Goal: Task Accomplishment & Management: Use online tool/utility

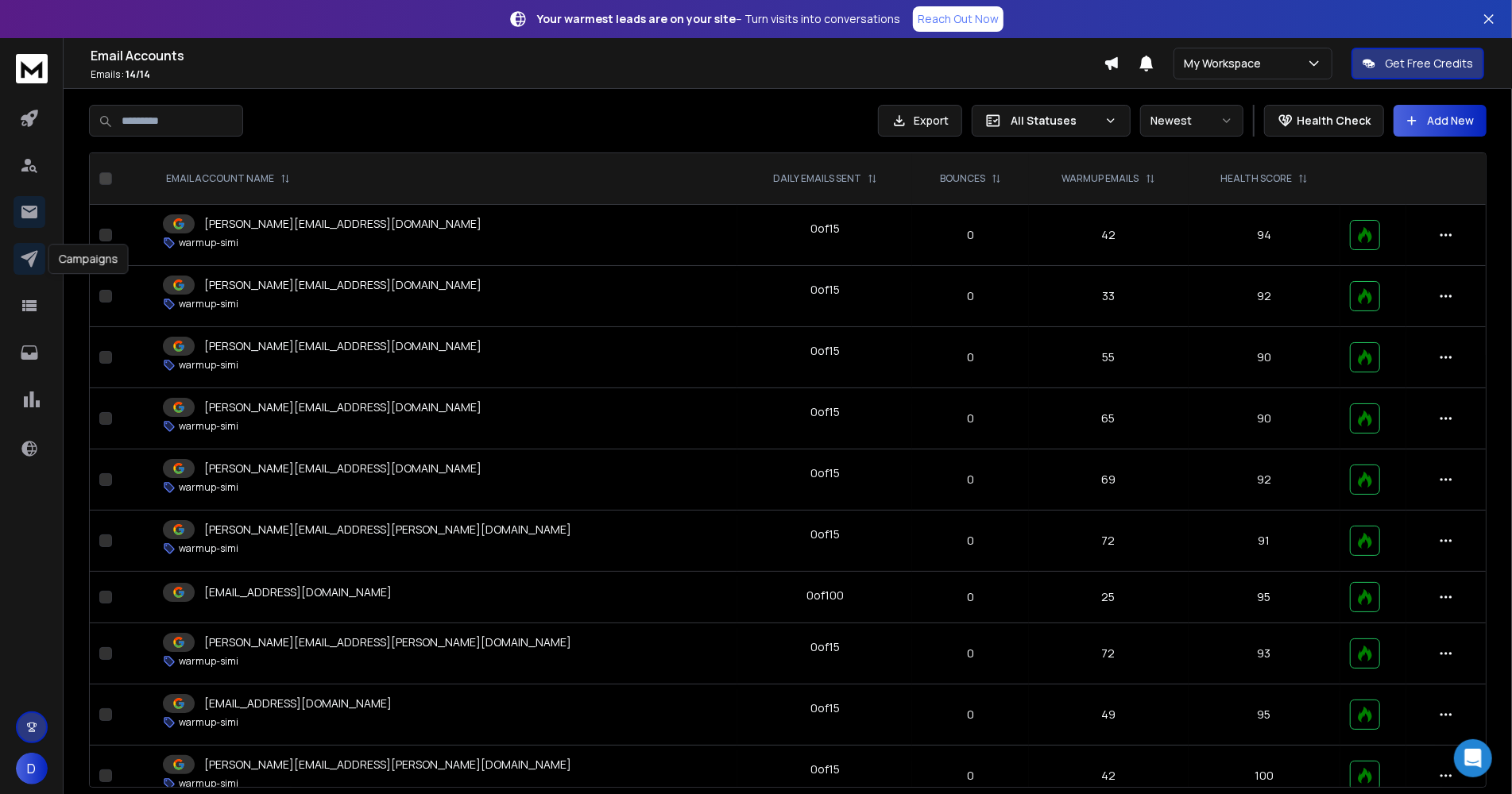
click at [31, 266] on icon at bounding box center [29, 258] width 16 height 16
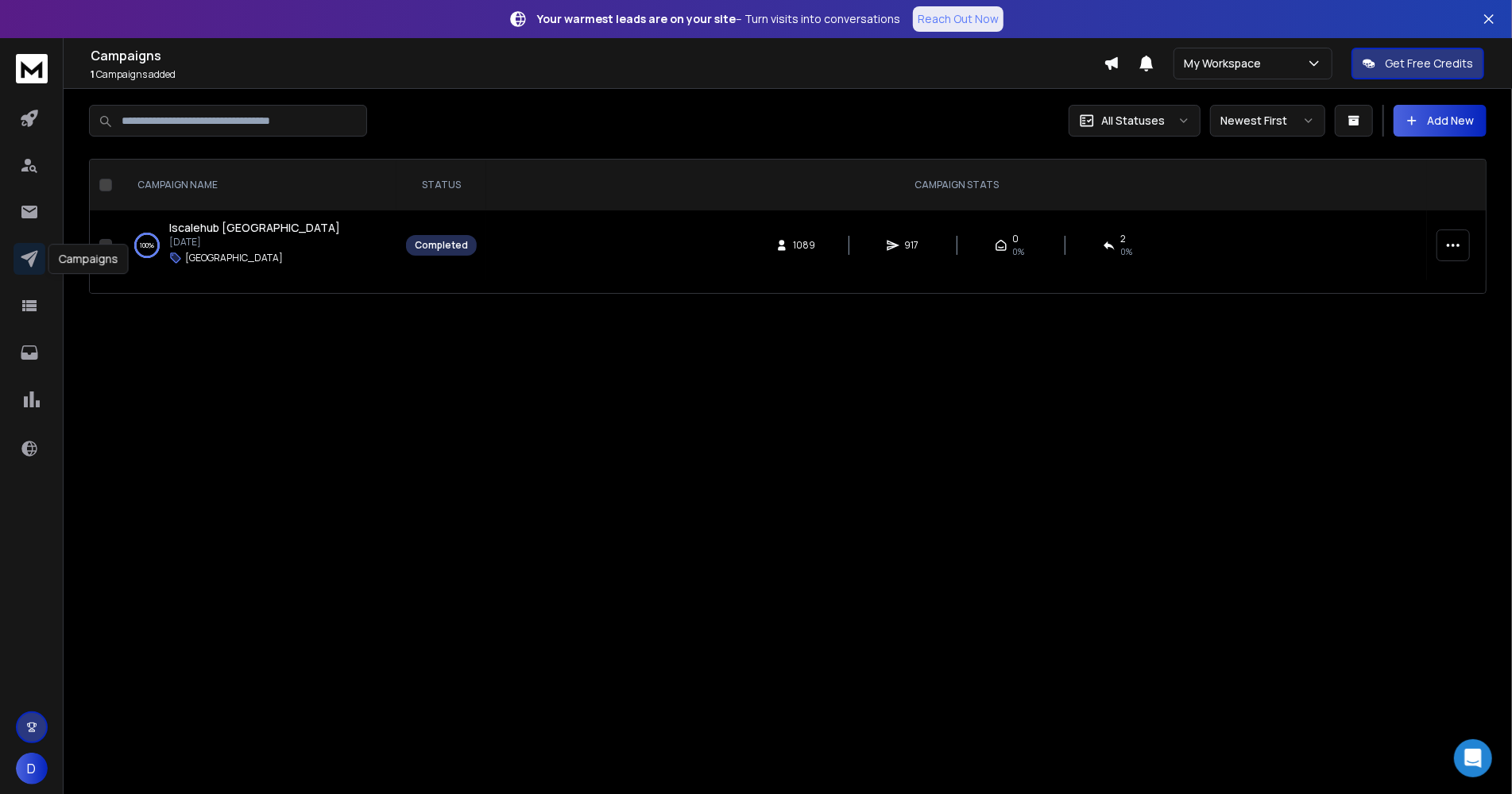
click at [954, 25] on p "Reach Out Now" at bounding box center [958, 19] width 81 height 16
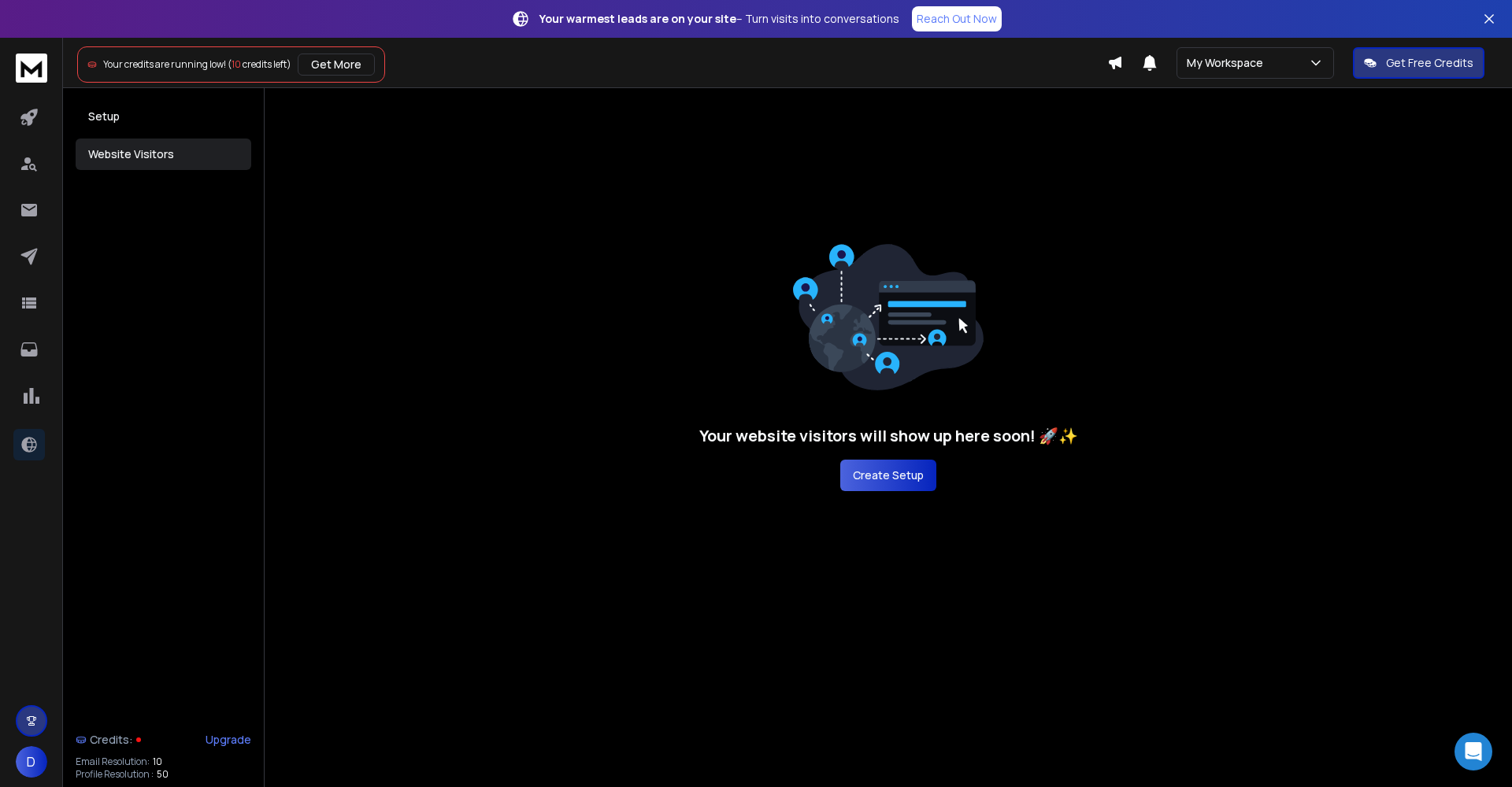
click at [237, 62] on span "10" at bounding box center [236, 63] width 10 height 13
click at [889, 468] on button "Create Setup" at bounding box center [888, 475] width 96 height 31
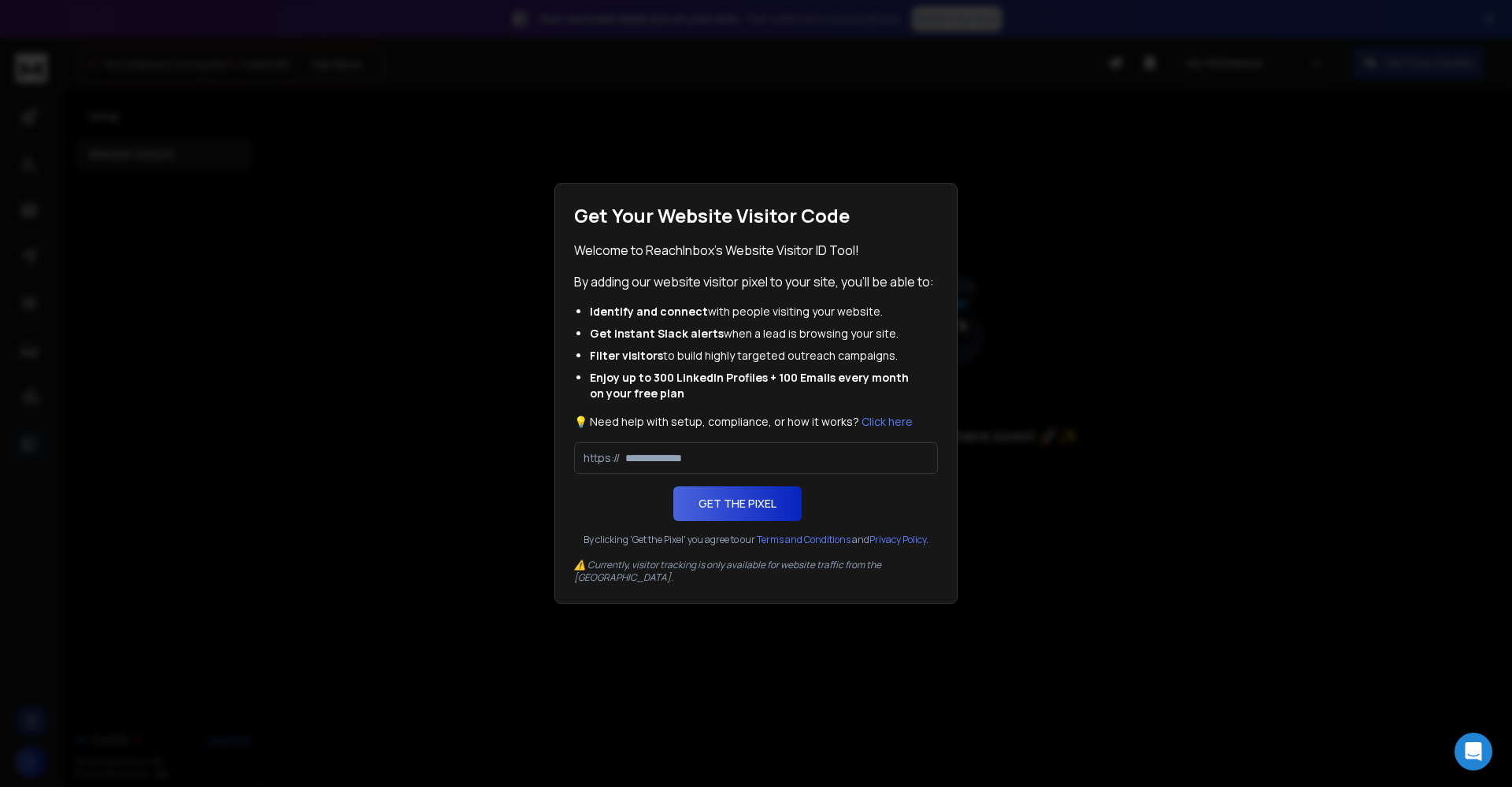
click at [853, 464] on input "text" at bounding box center [756, 458] width 364 height 31
type input "**********"
click at [738, 512] on button "Get the Pixel" at bounding box center [736, 504] width 128 height 35
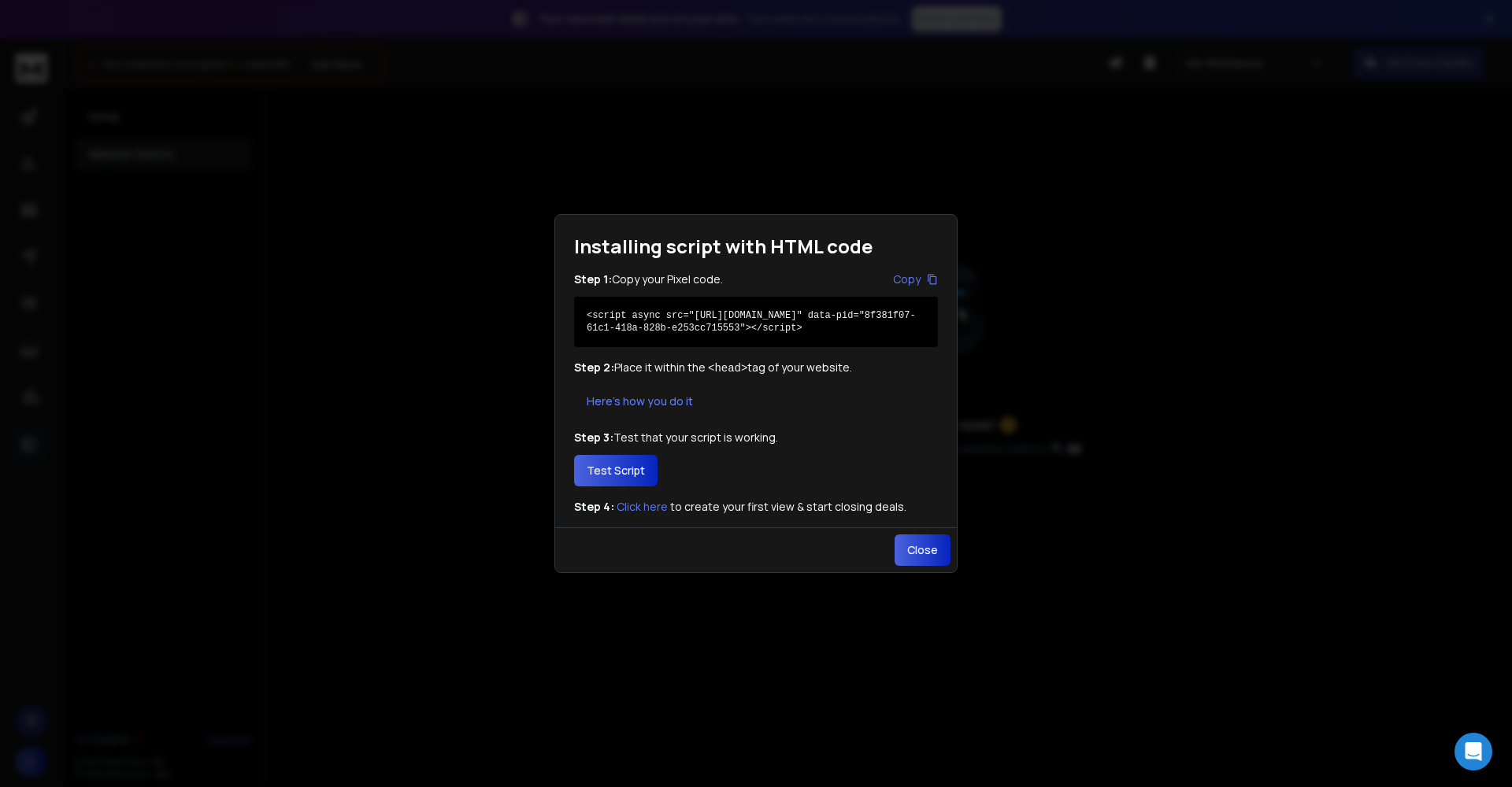
click at [922, 272] on button "Copy" at bounding box center [915, 280] width 45 height 16
click at [674, 410] on button "Here's how you do it" at bounding box center [640, 401] width 132 height 31
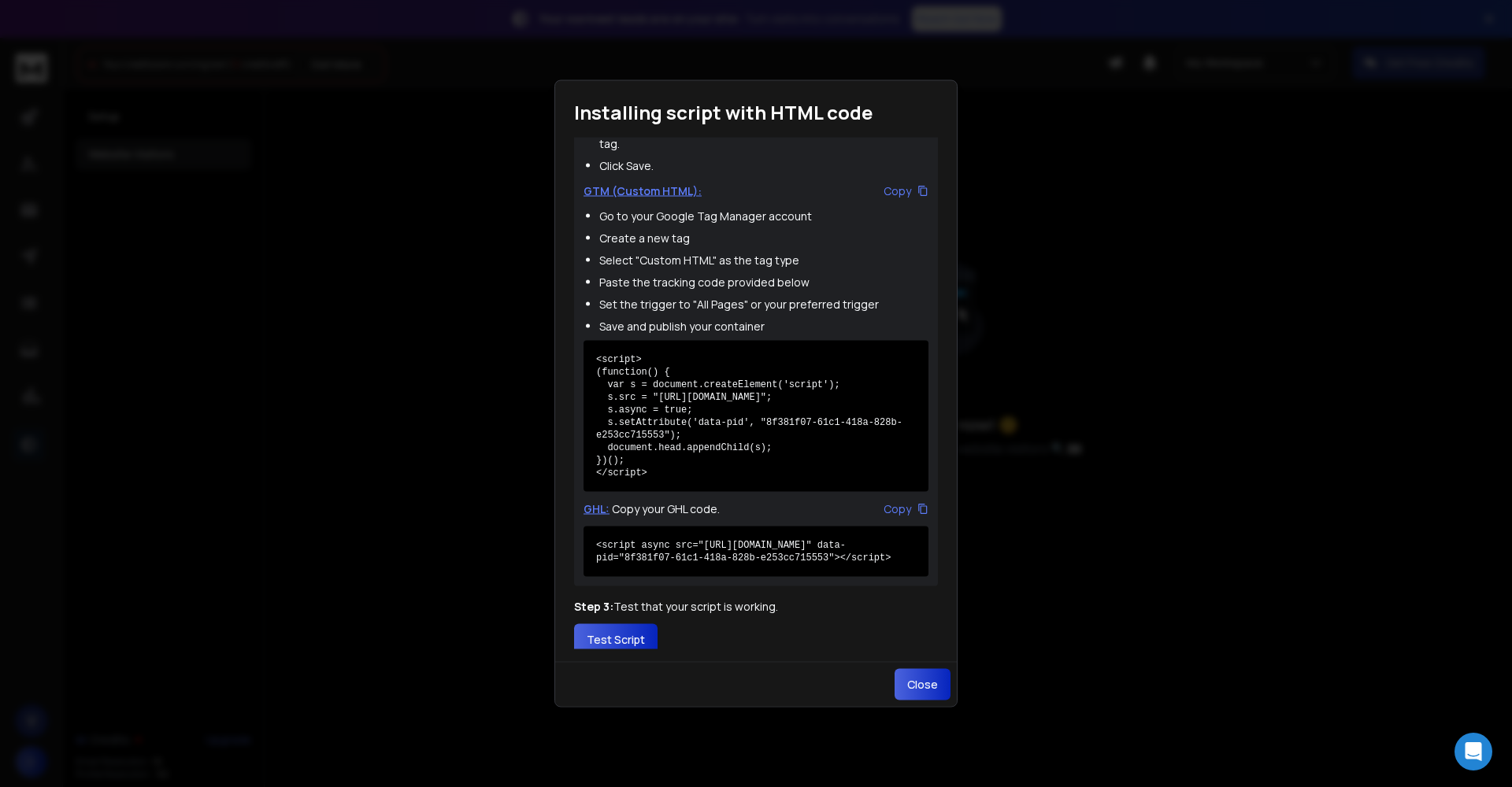
scroll to position [876, 0]
drag, startPoint x: 591, startPoint y: 401, endPoint x: 749, endPoint y: 552, distance: 218.6
click at [749, 495] on pre "<script> (function() { var s = document.createElement('script'); s.src = "[URL]…" at bounding box center [755, 419] width 344 height 151
copy code "<script> (function() { var s = document.createElement('script'); s.src = "[URL]…"
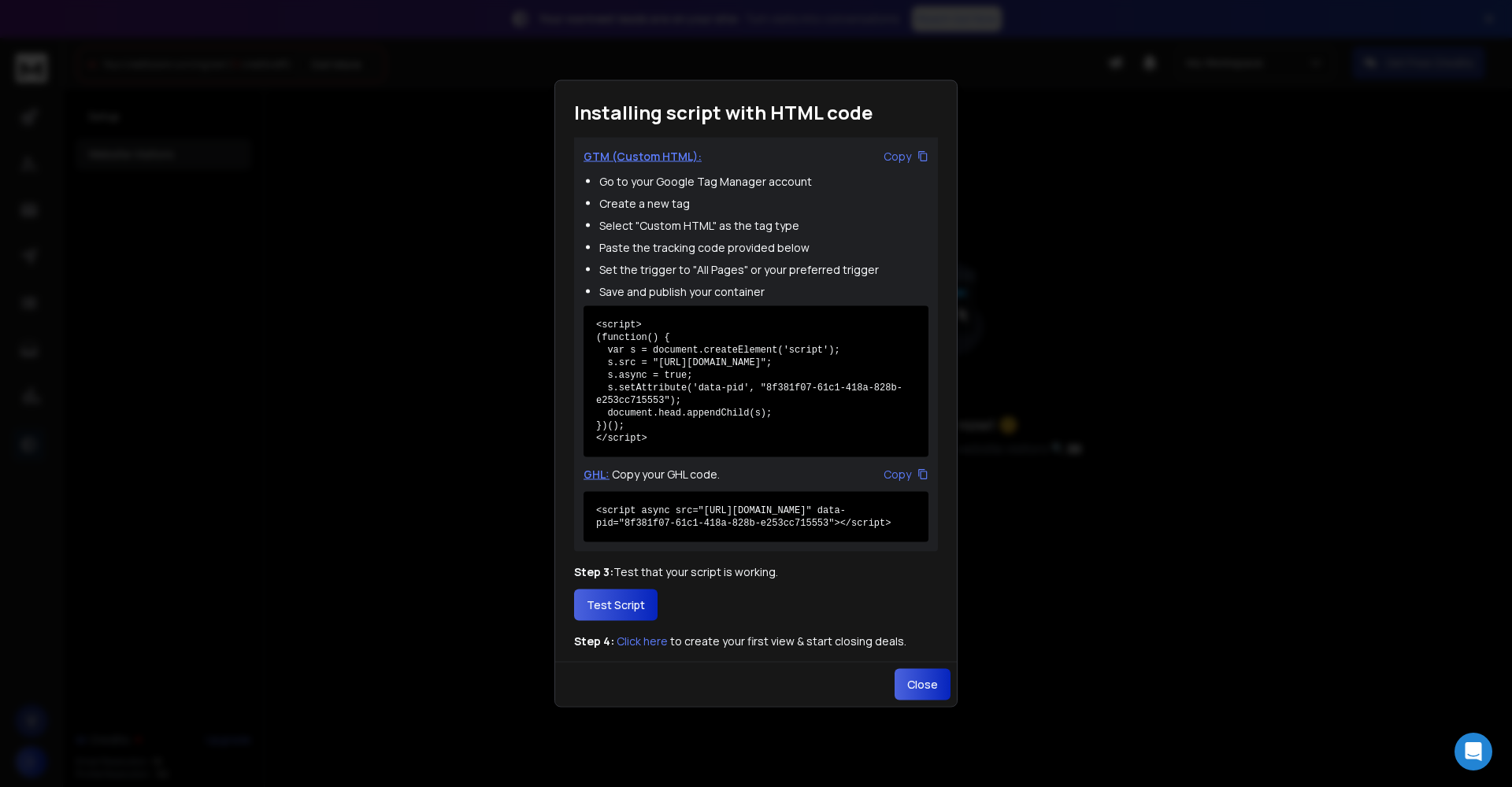
click at [620, 606] on button "Test Script" at bounding box center [616, 605] width 83 height 31
click at [624, 599] on button "Test Script" at bounding box center [616, 605] width 83 height 31
click at [654, 640] on button "Click here" at bounding box center [641, 641] width 51 height 16
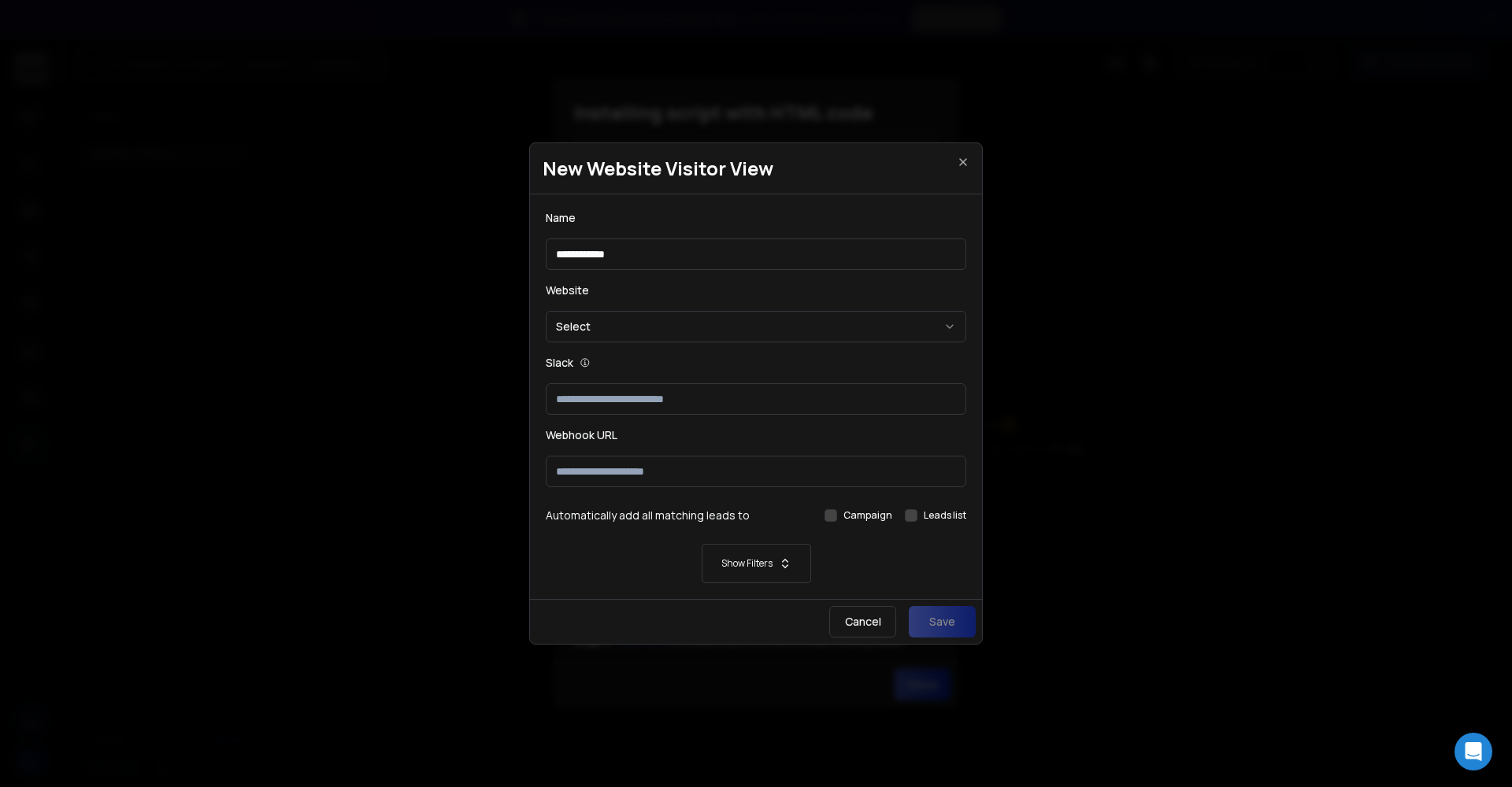
type input "**********"
click at [718, 329] on body "Your warmest leads are on your site – Turn visits into conversations Reach Out …" at bounding box center [756, 394] width 1512 height 787
click at [731, 405] on input at bounding box center [756, 399] width 420 height 31
click at [586, 364] on icon at bounding box center [585, 363] width 11 height 11
click at [780, 403] on input at bounding box center [756, 399] width 420 height 31
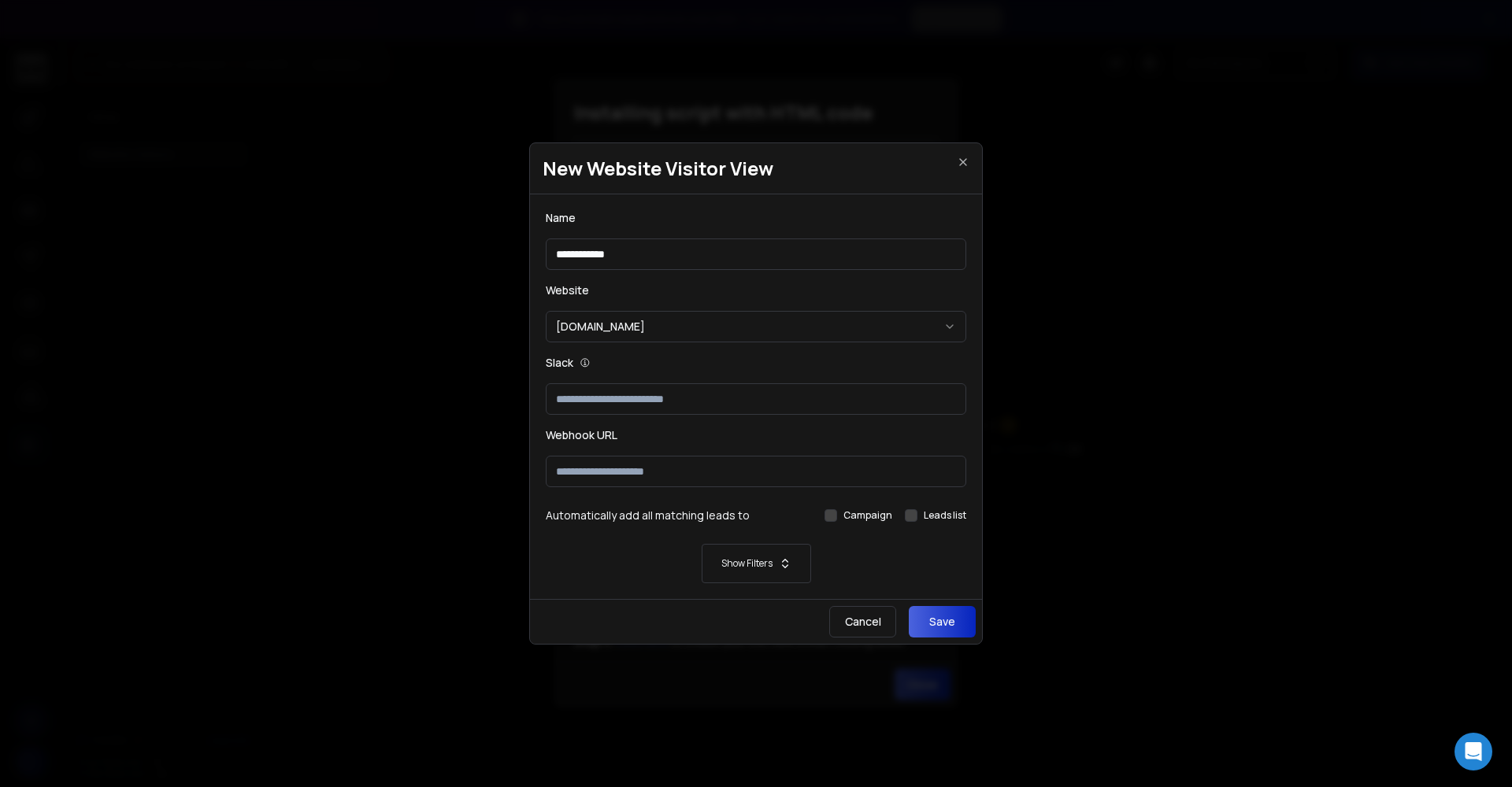
click at [652, 468] on input at bounding box center [756, 471] width 420 height 31
click at [630, 472] on input at bounding box center [756, 471] width 420 height 31
paste input "**********"
type input "**********"
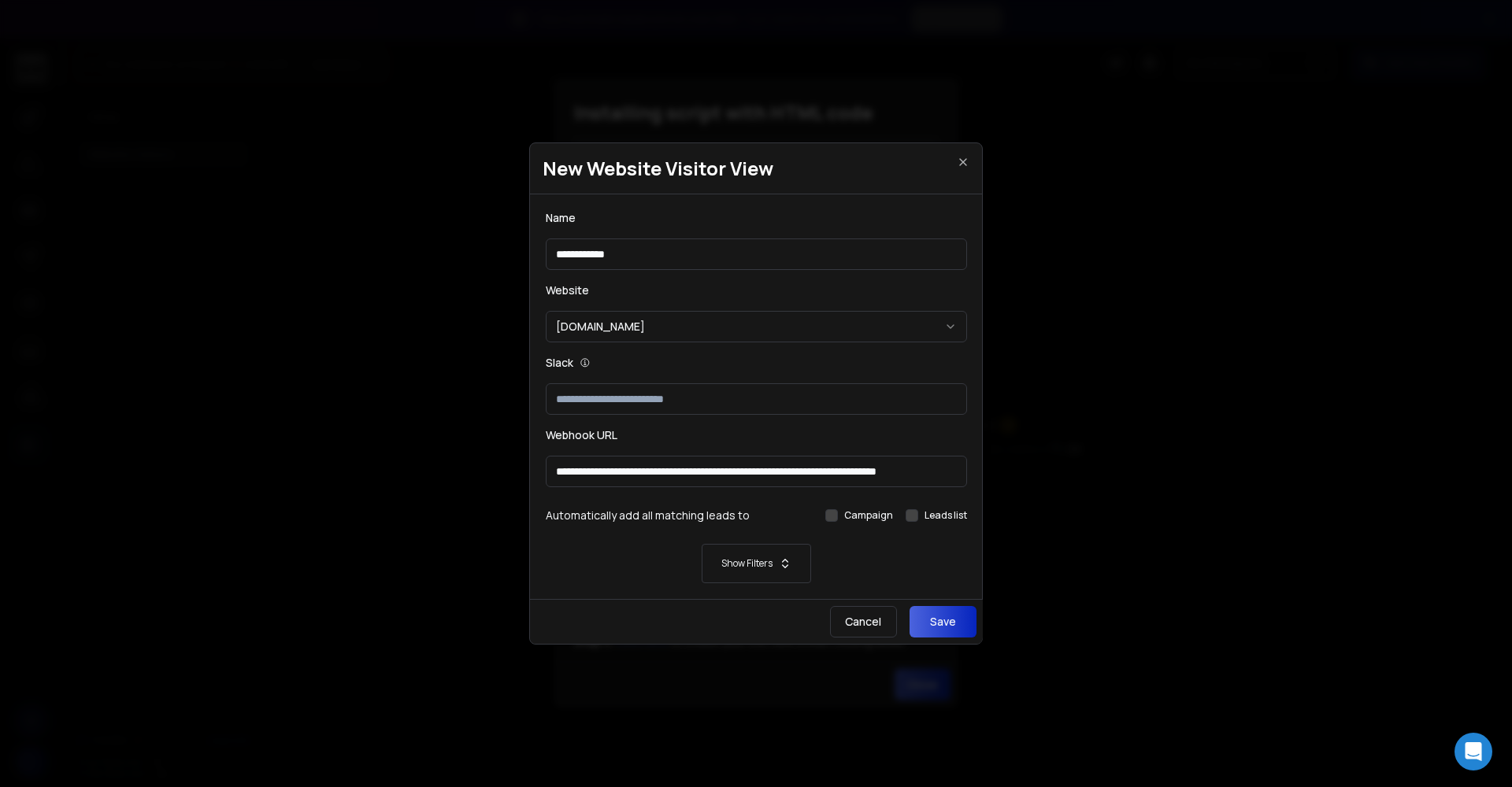
scroll to position [0, 0]
click at [690, 394] on input at bounding box center [756, 399] width 421 height 31
click at [787, 565] on icon "button" at bounding box center [786, 566] width 5 height 3
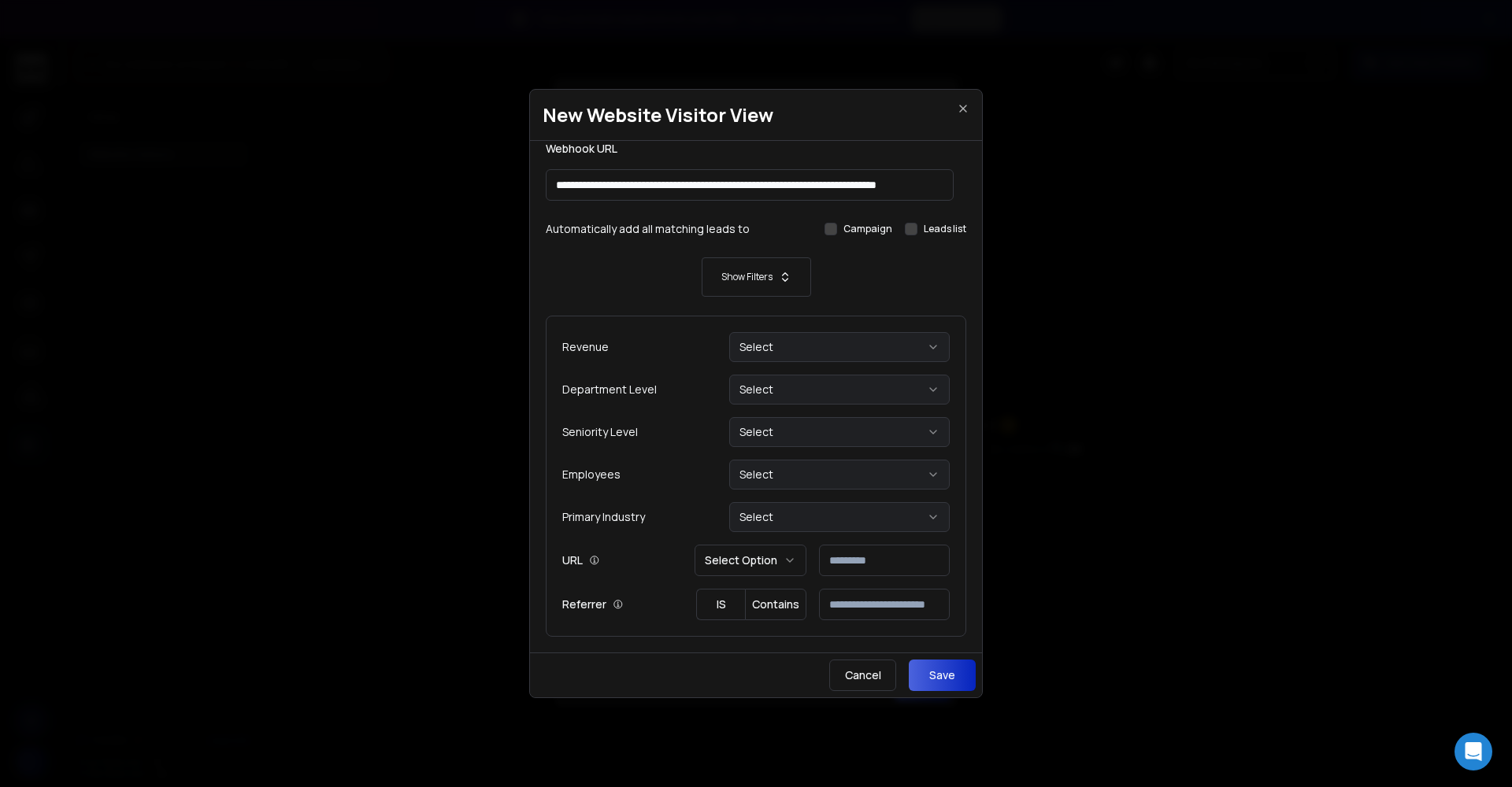
scroll to position [292, 0]
click at [939, 675] on button "Save" at bounding box center [942, 674] width 67 height 31
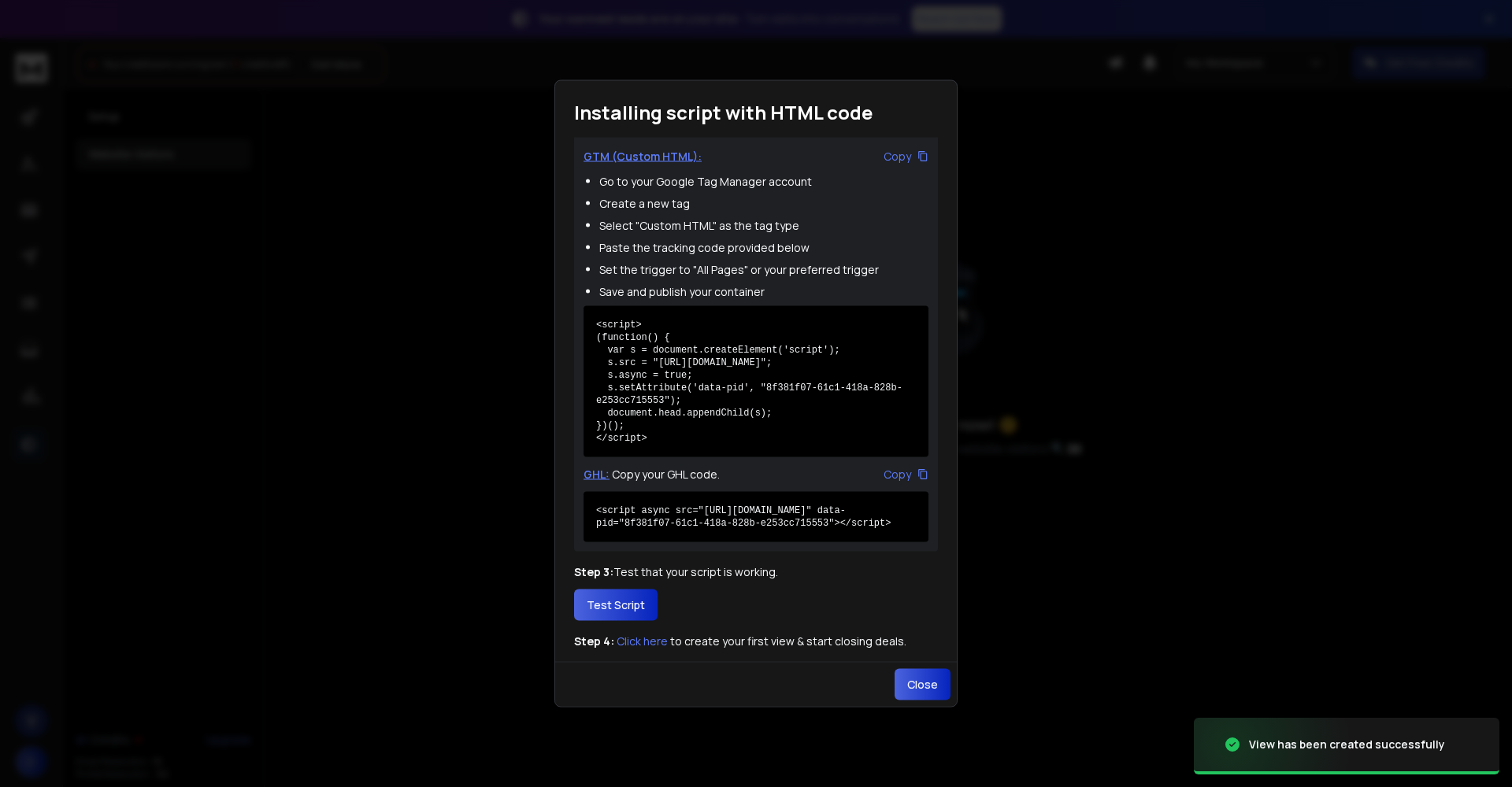
click at [919, 680] on button "Close" at bounding box center [922, 684] width 55 height 31
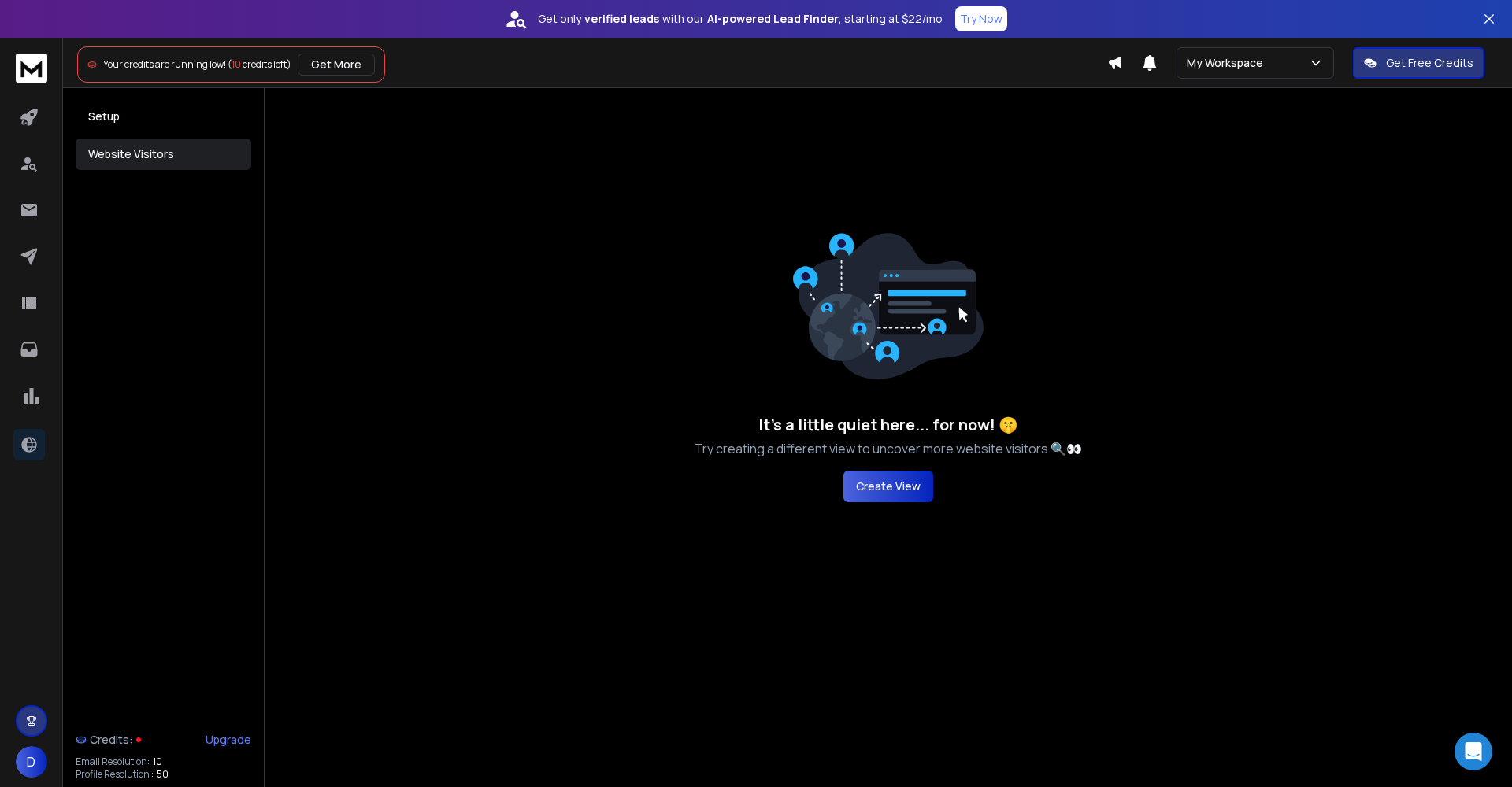
click at [902, 484] on button "Create View" at bounding box center [888, 486] width 89 height 31
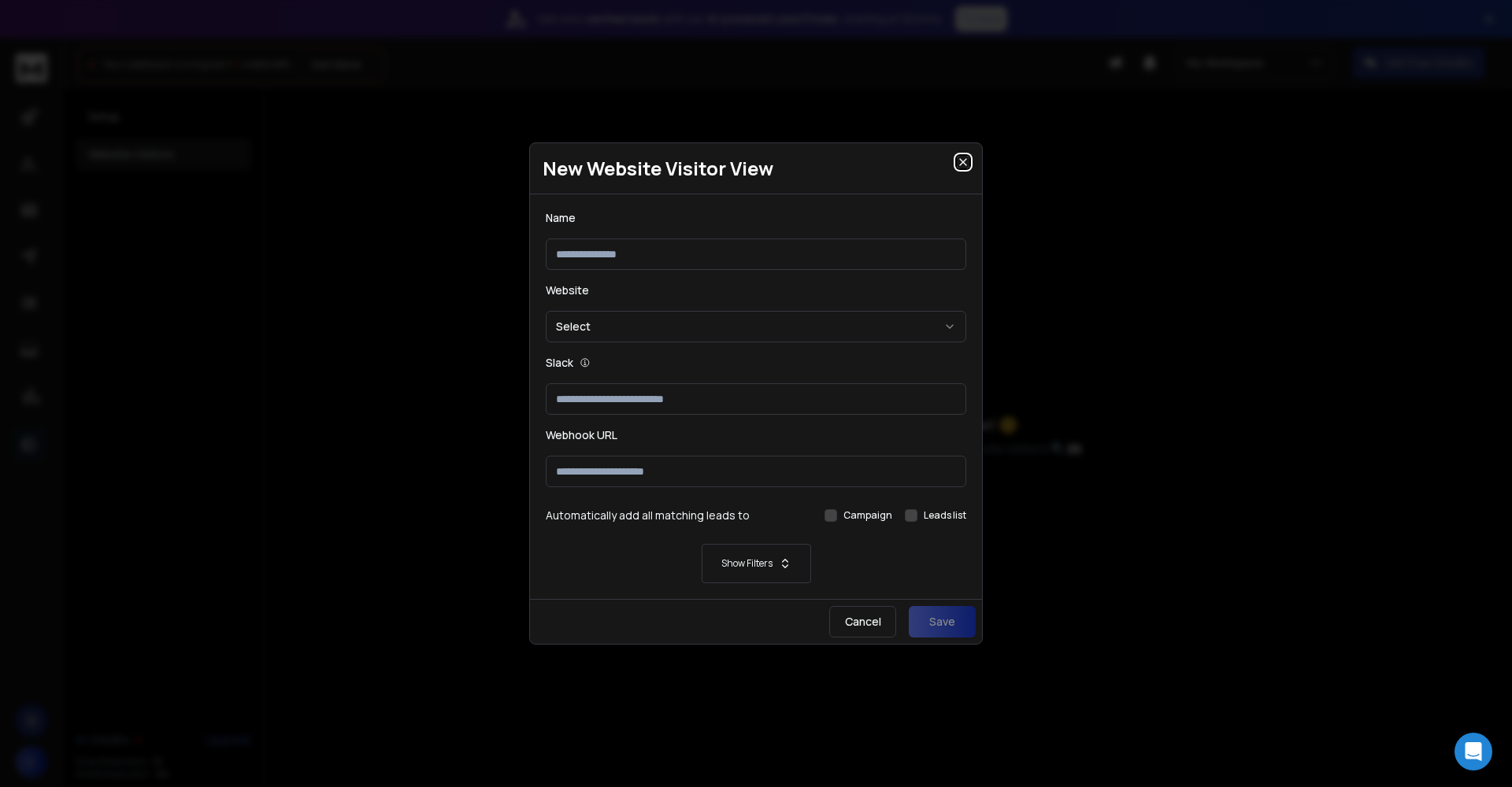
click at [959, 163] on icon "button" at bounding box center [963, 162] width 13 height 13
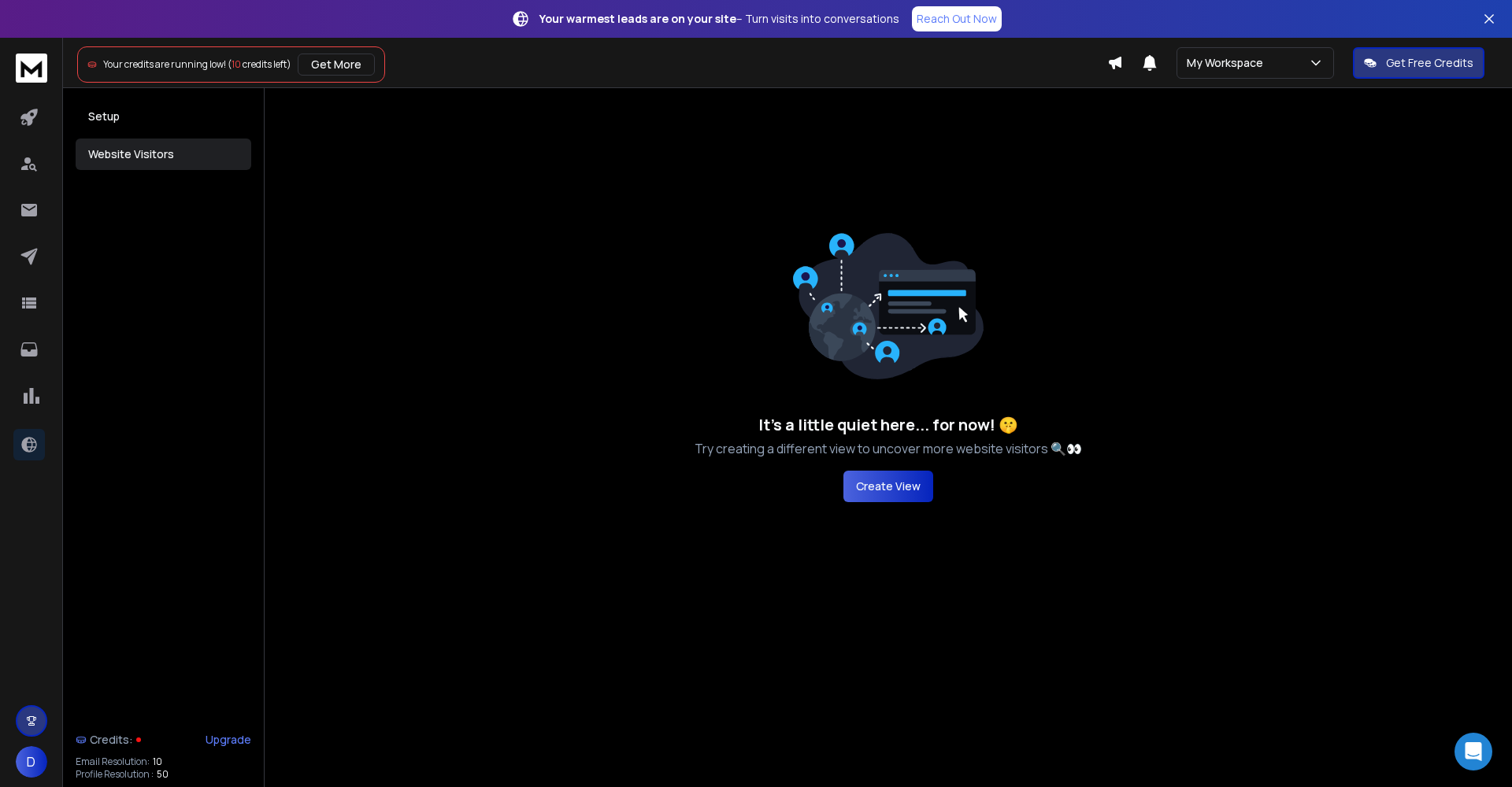
click at [916, 485] on button "Create View" at bounding box center [888, 486] width 89 height 31
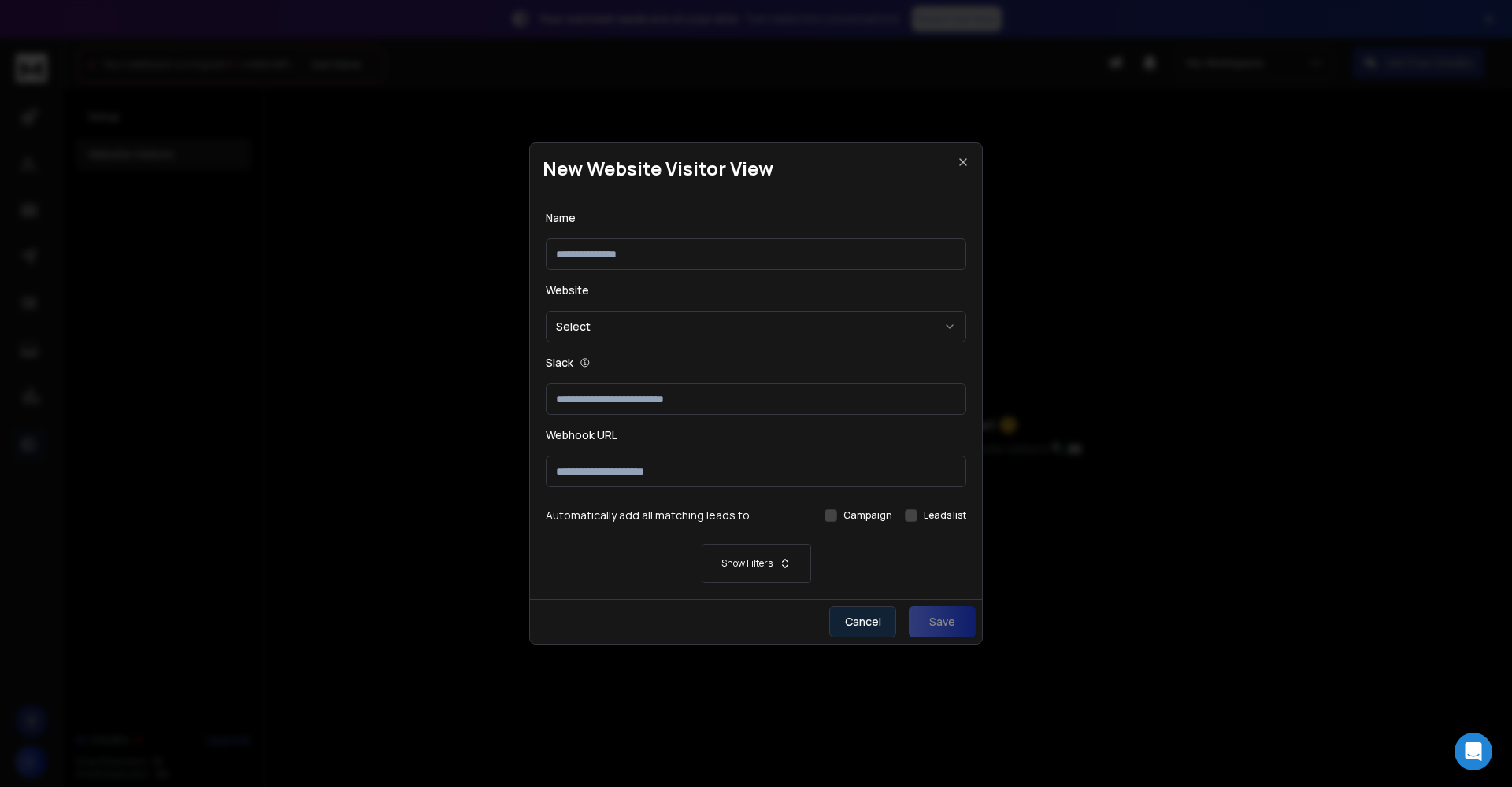
click at [876, 626] on button "Cancel" at bounding box center [862, 622] width 67 height 31
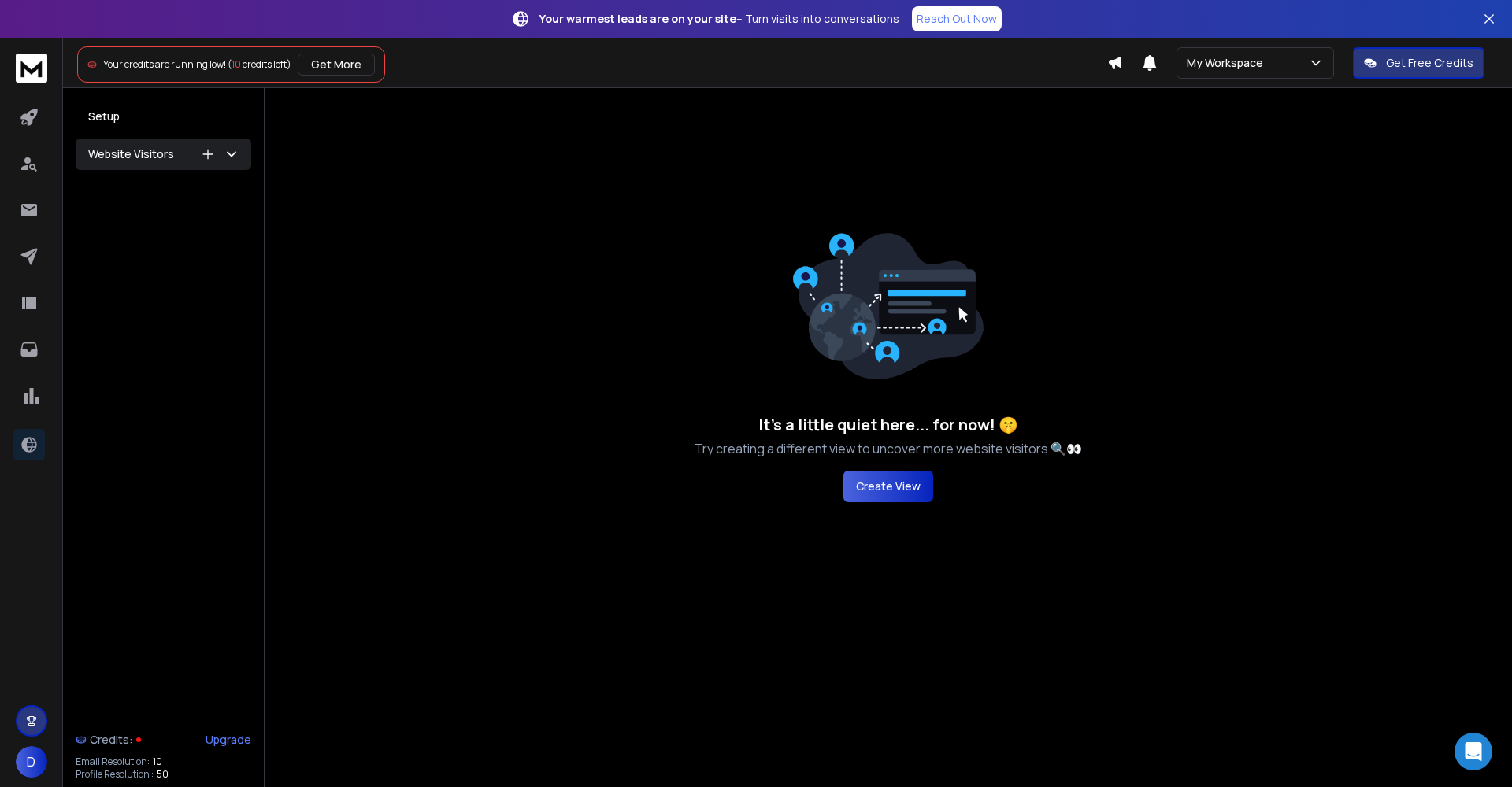
click at [228, 154] on icon at bounding box center [232, 155] width 14 height 14
click at [220, 225] on icon at bounding box center [219, 222] width 13 height 13
click at [118, 242] on div "Setup Website Visitors roijoy.com ROI JOY VIEW Credits: Upgrade Email Resolutio…" at bounding box center [163, 441] width 200 height 705
click at [118, 224] on div "ROI JOY VIEW" at bounding box center [127, 222] width 65 height 16
click at [215, 220] on icon at bounding box center [219, 222] width 13 height 13
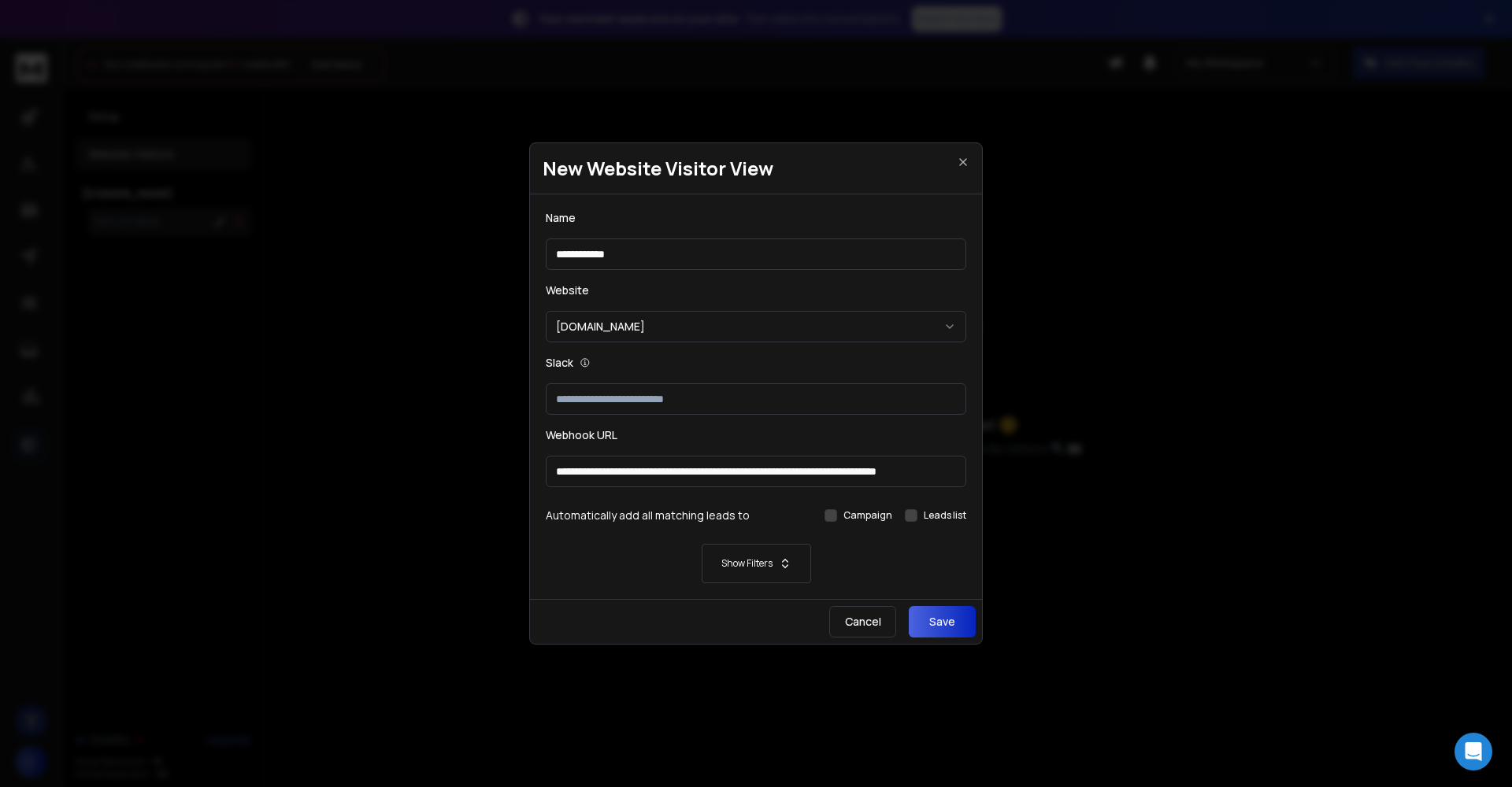
click at [696, 397] on input at bounding box center [756, 399] width 420 height 31
paste input "**********"
type input "**********"
click at [955, 619] on button "Save" at bounding box center [942, 622] width 67 height 31
